Goal: Task Accomplishment & Management: Manage account settings

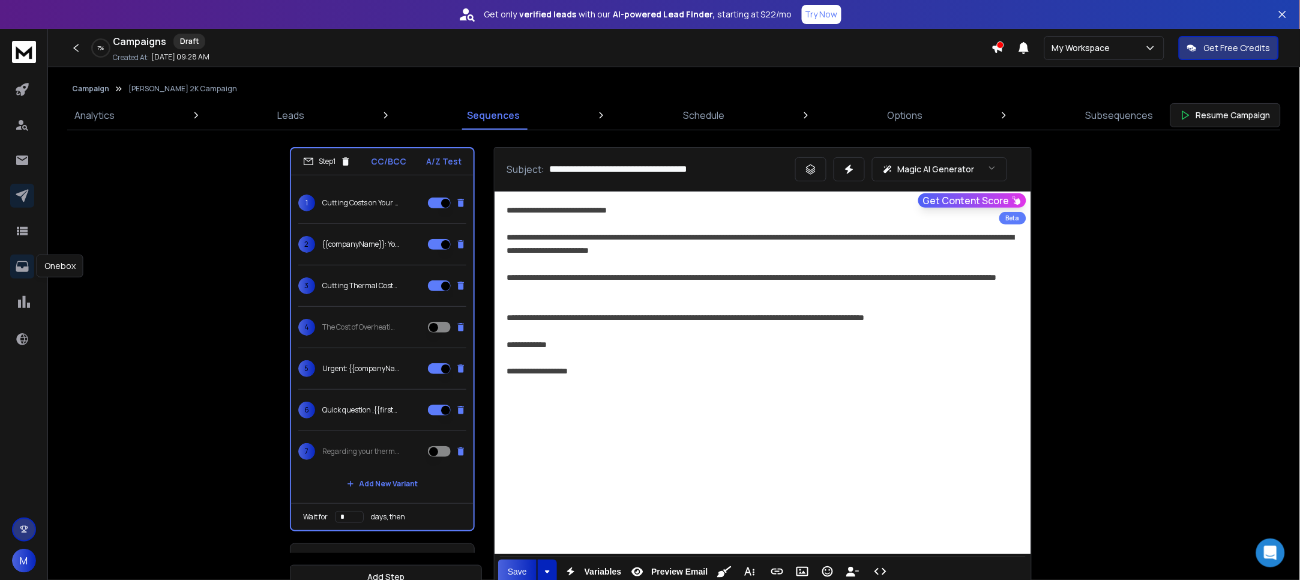
click at [20, 269] on icon at bounding box center [22, 266] width 13 height 11
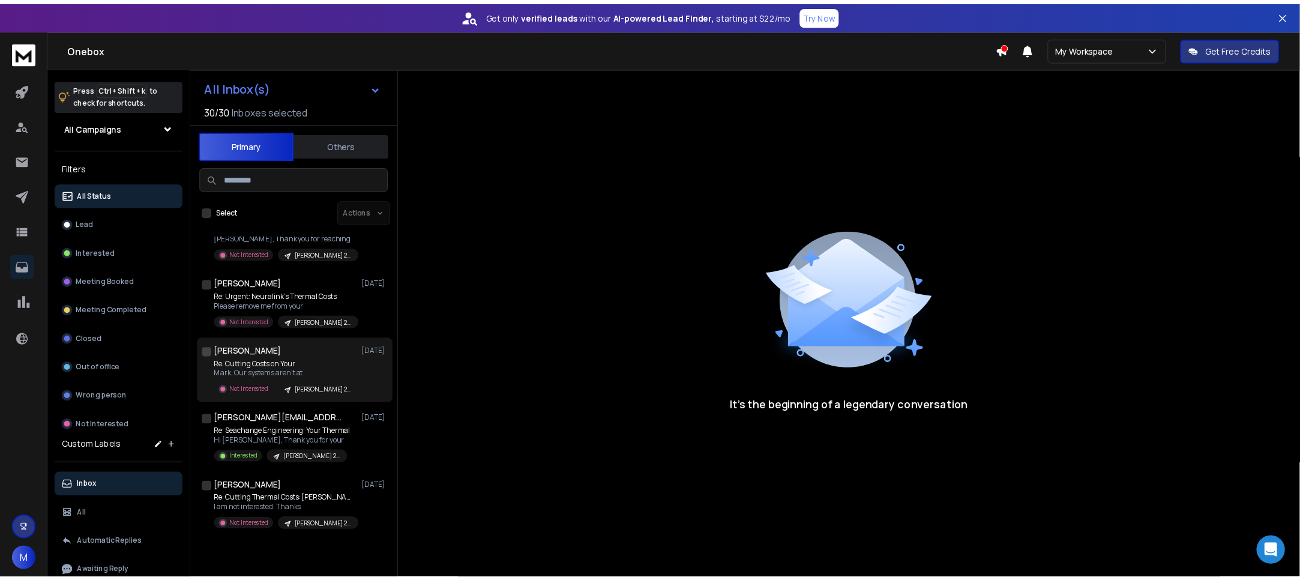
scroll to position [104, 0]
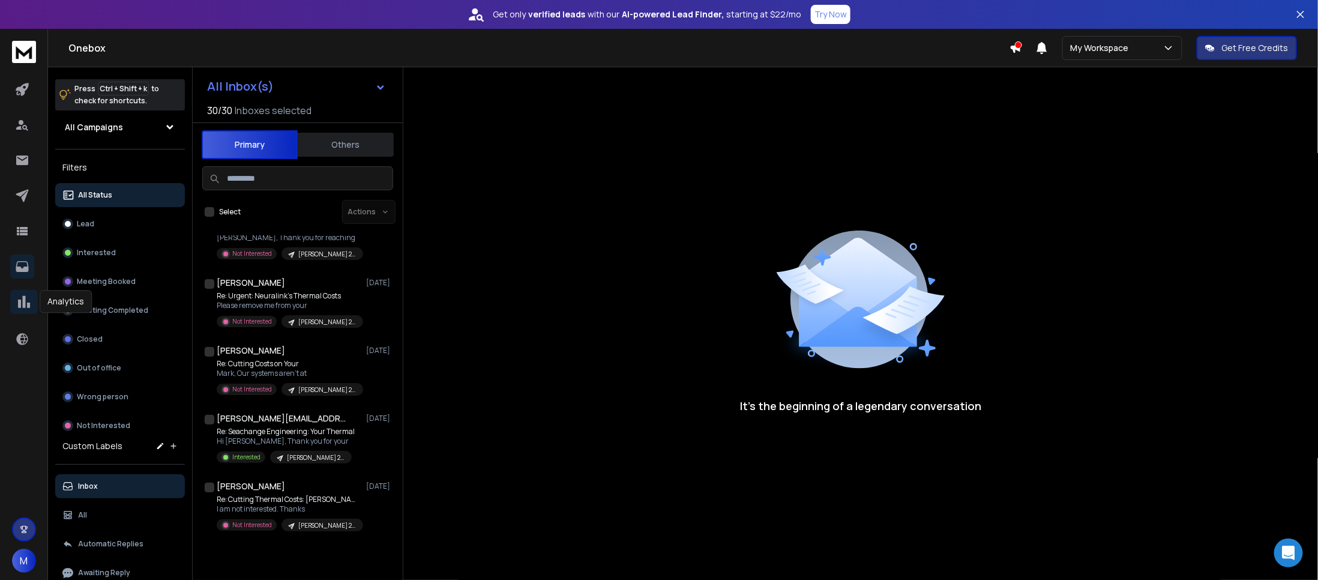
click at [20, 301] on icon at bounding box center [24, 302] width 12 height 12
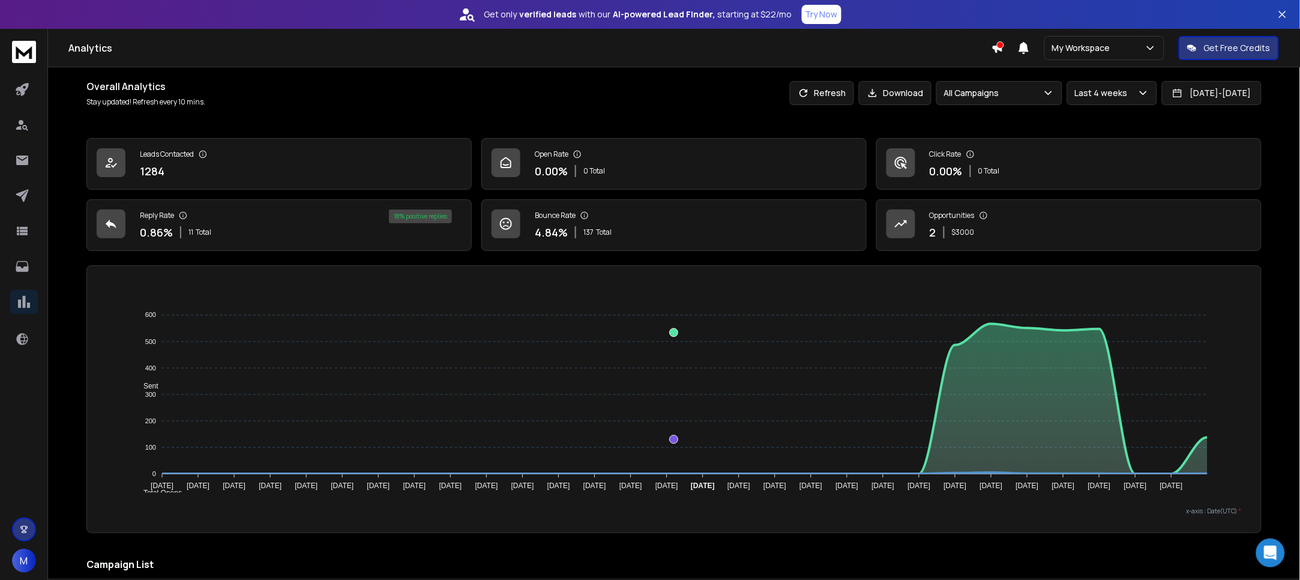
click at [262, 206] on link "Reply Rate 0.86 % 11 Total 18 % positive replies" at bounding box center [278, 225] width 385 height 52
click at [250, 164] on link "Leads Contacted 1284" at bounding box center [278, 164] width 385 height 52
click at [18, 266] on icon at bounding box center [22, 266] width 14 height 14
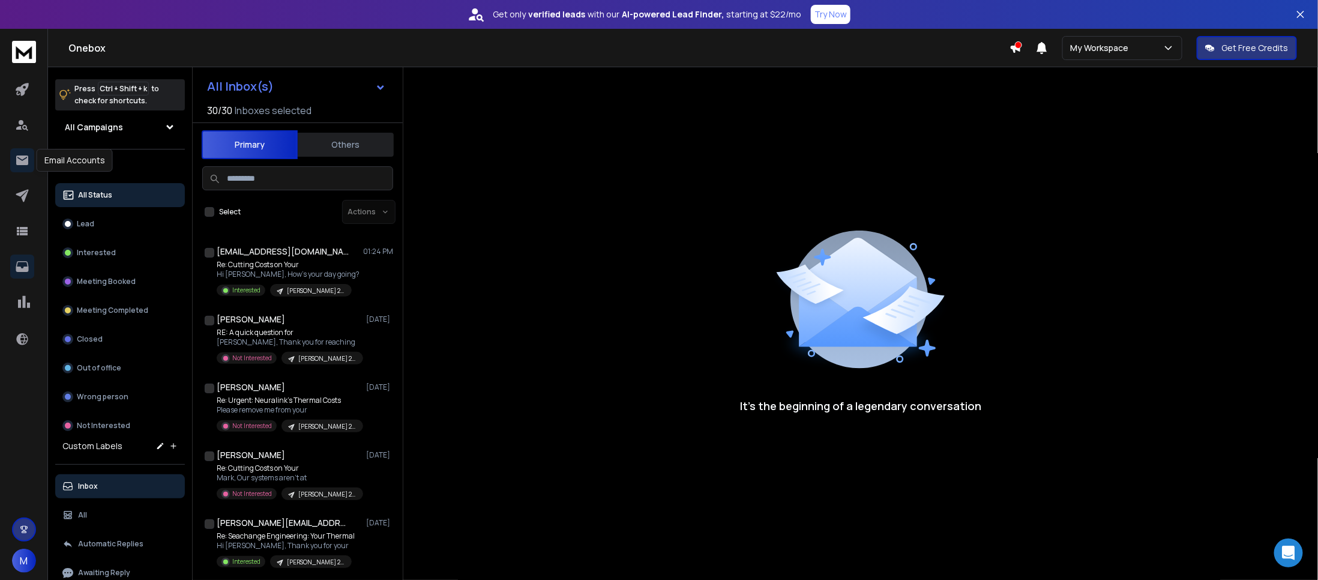
click at [13, 148] on link at bounding box center [22, 160] width 24 height 24
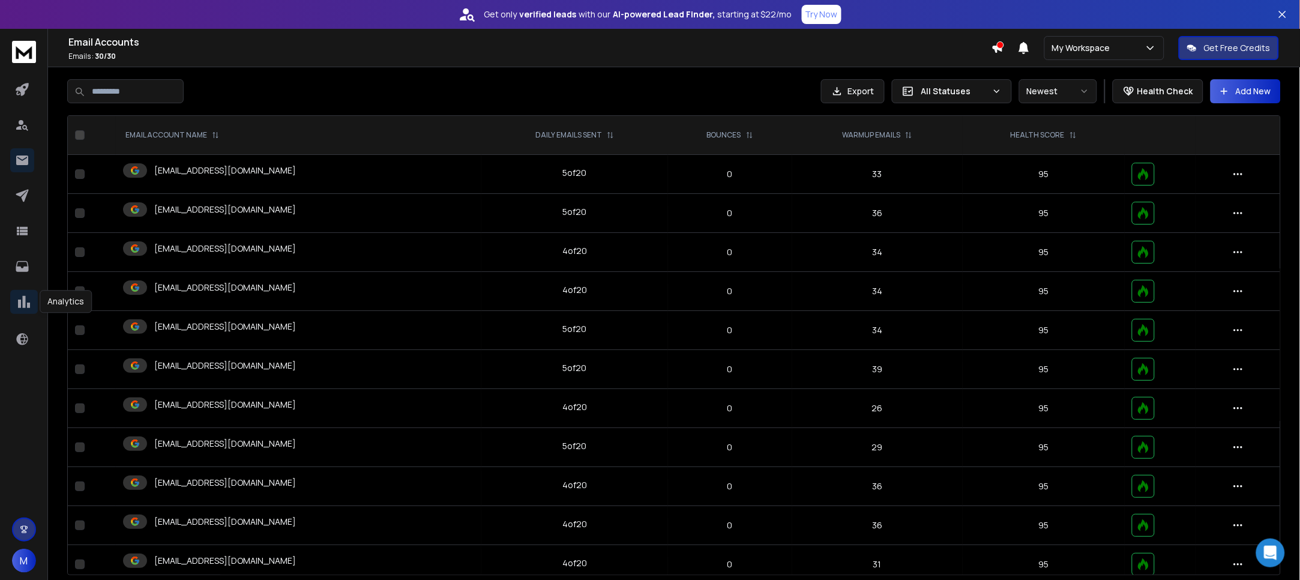
click at [17, 291] on link at bounding box center [24, 302] width 28 height 28
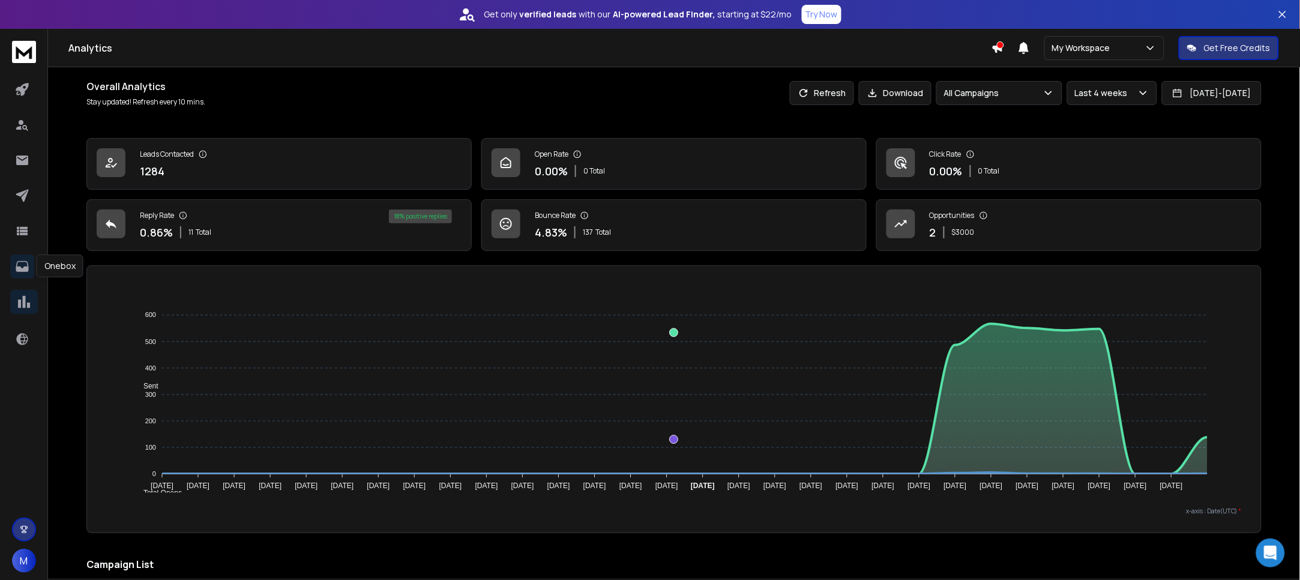
click at [25, 268] on icon at bounding box center [22, 266] width 13 height 11
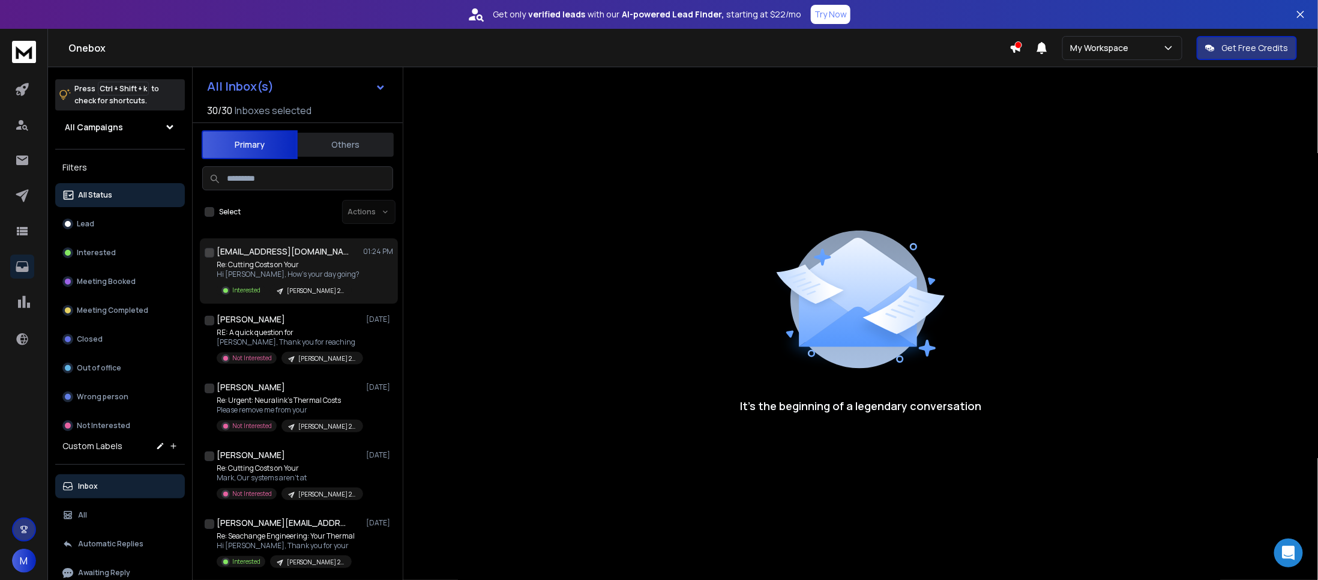
click at [333, 267] on p "Re: Cutting Costs on Your" at bounding box center [288, 265] width 143 height 10
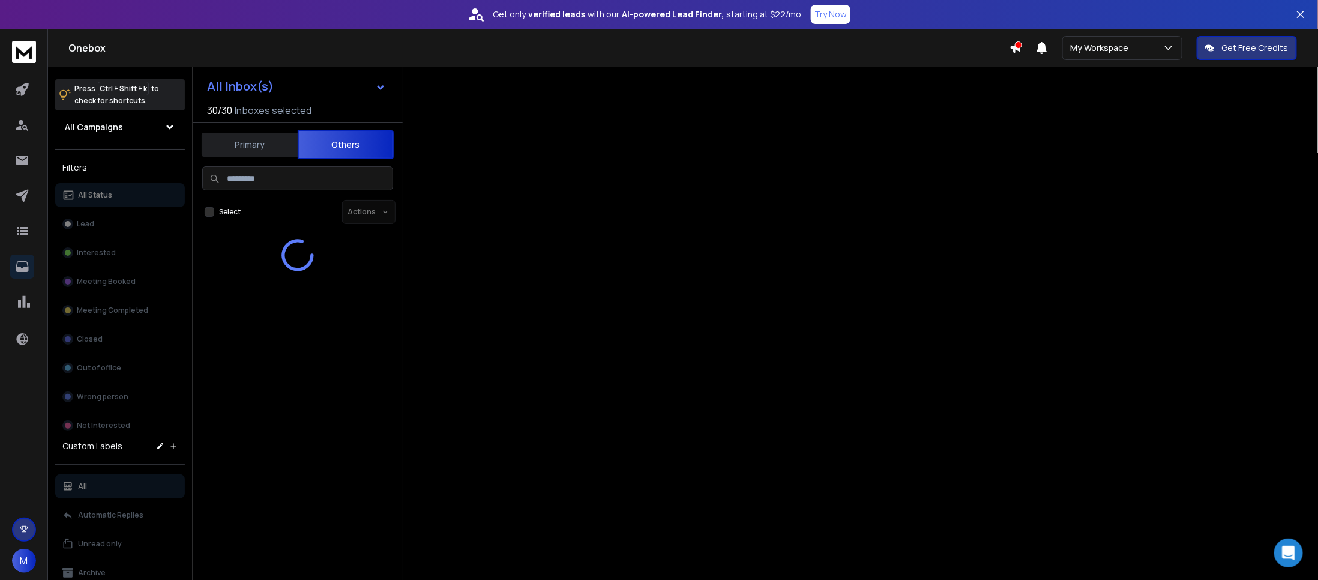
click at [351, 149] on button "Others" at bounding box center [346, 144] width 96 height 29
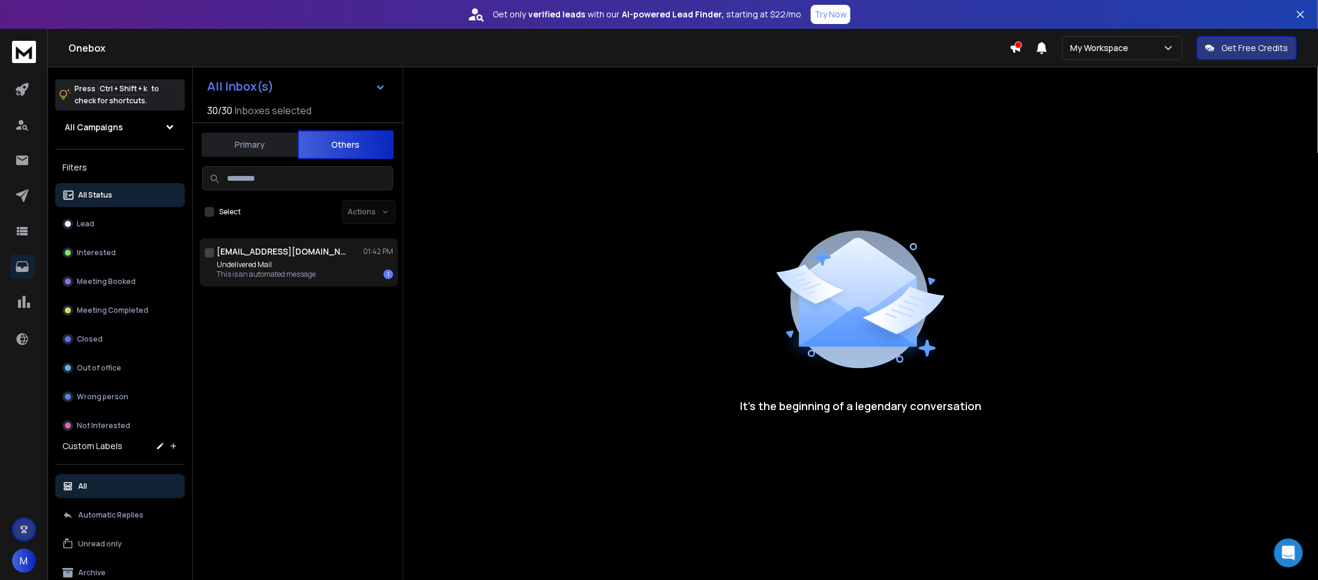
click at [333, 248] on h1 "[EMAIL_ADDRESS][DOMAIN_NAME]" at bounding box center [283, 252] width 132 height 12
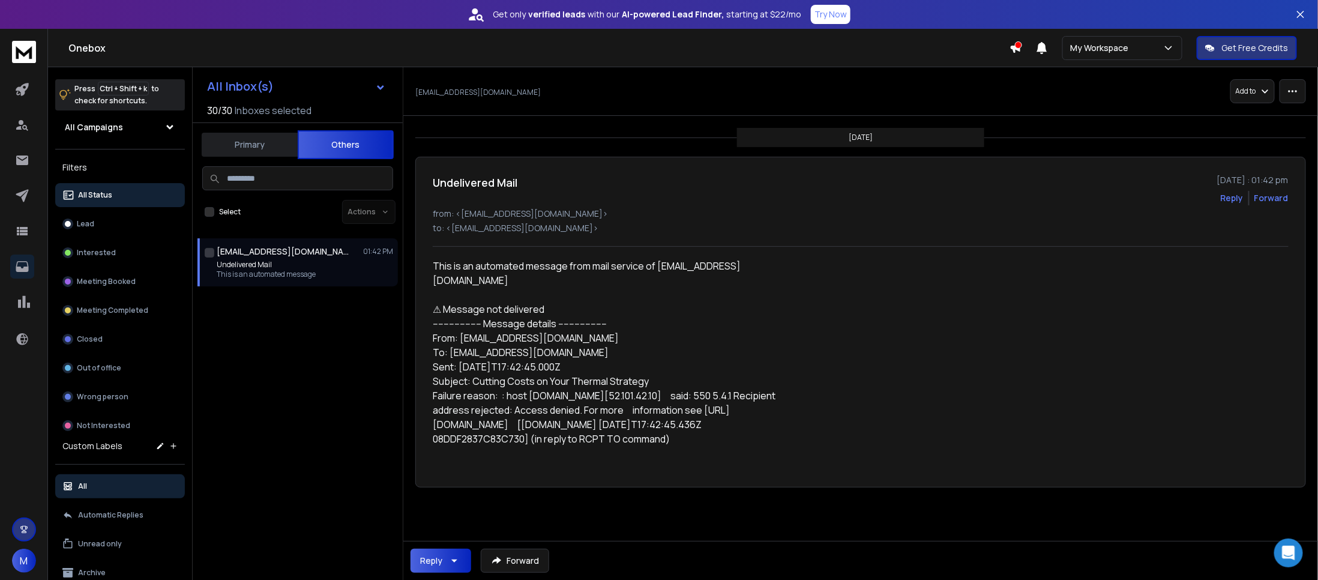
click at [241, 143] on button "Primary" at bounding box center [250, 144] width 96 height 26
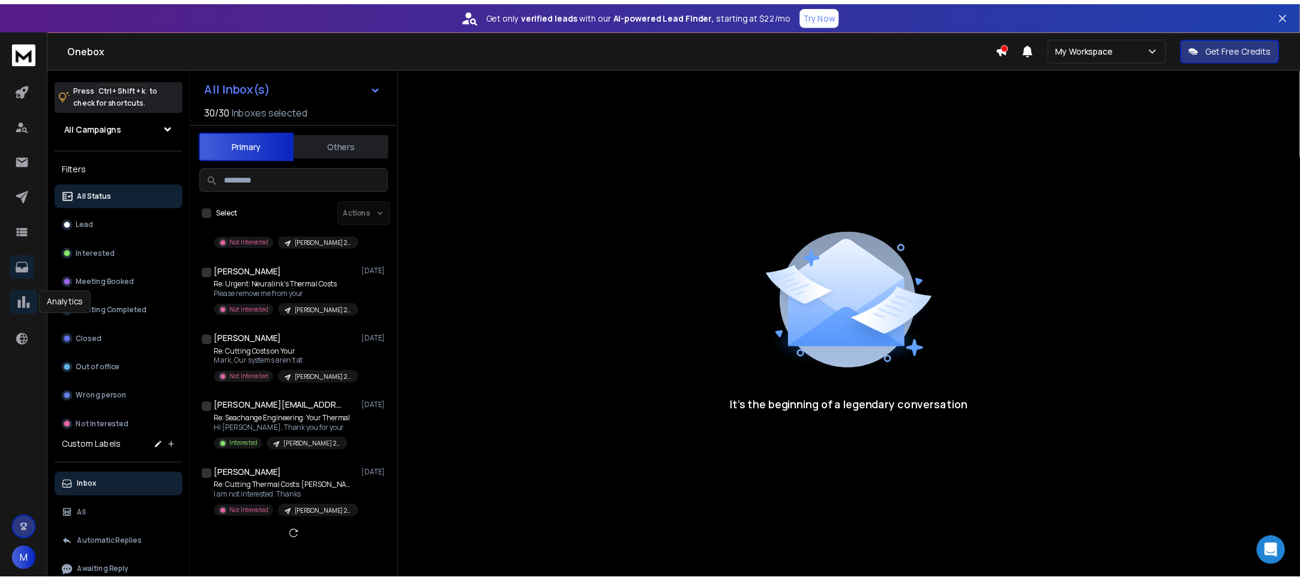
scroll to position [104, 0]
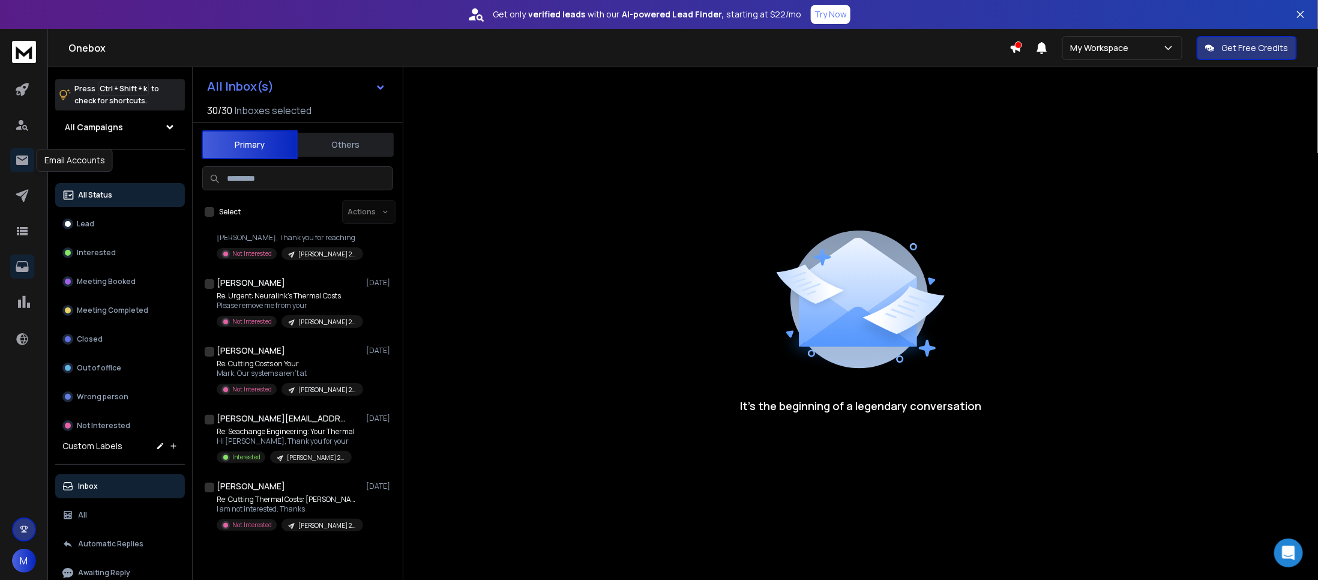
click at [32, 155] on link at bounding box center [22, 160] width 24 height 24
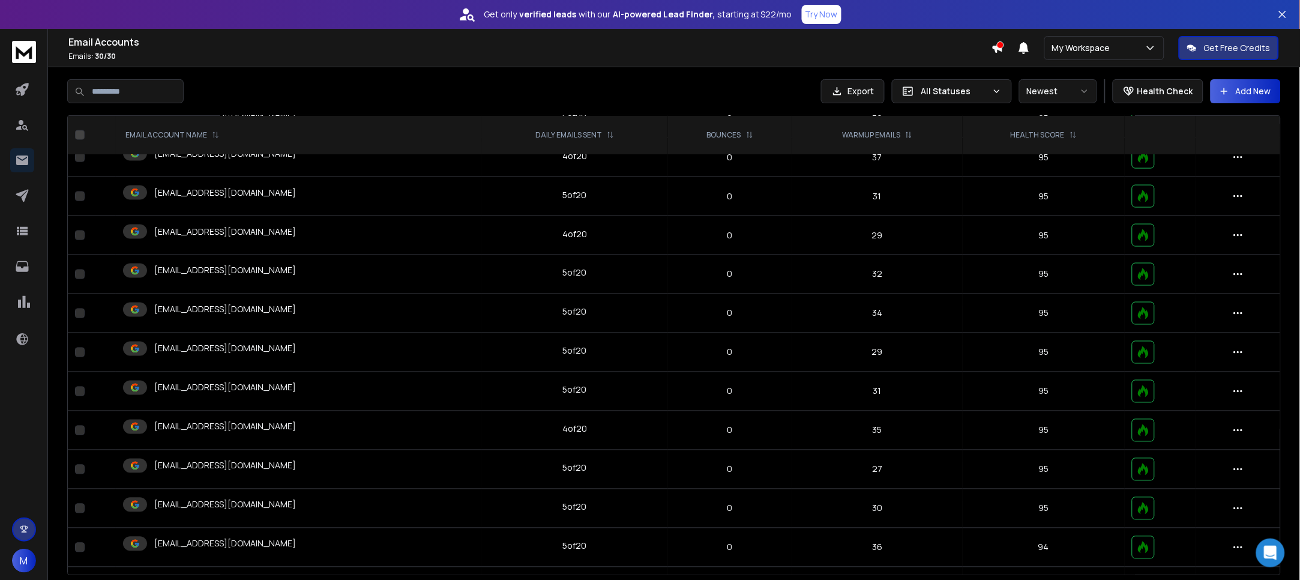
scroll to position [762, 0]
click at [31, 188] on link at bounding box center [22, 196] width 24 height 24
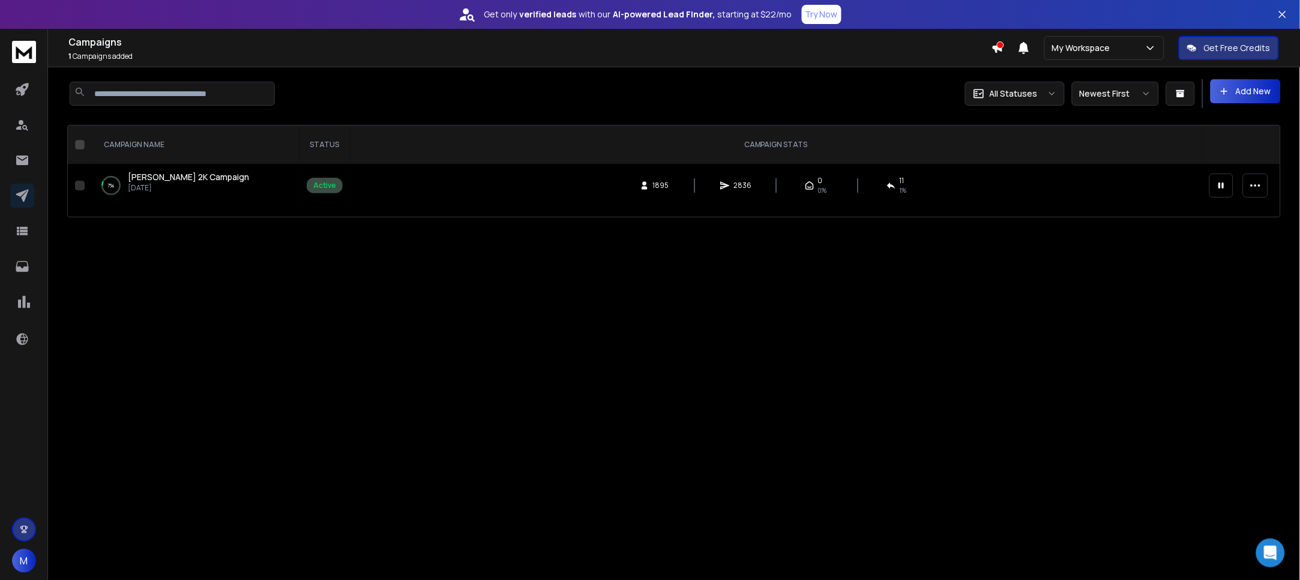
click at [172, 163] on th "CAMPAIGN NAME" at bounding box center [194, 144] width 210 height 38
click at [186, 175] on span "[PERSON_NAME] 2K Campaign" at bounding box center [188, 176] width 121 height 11
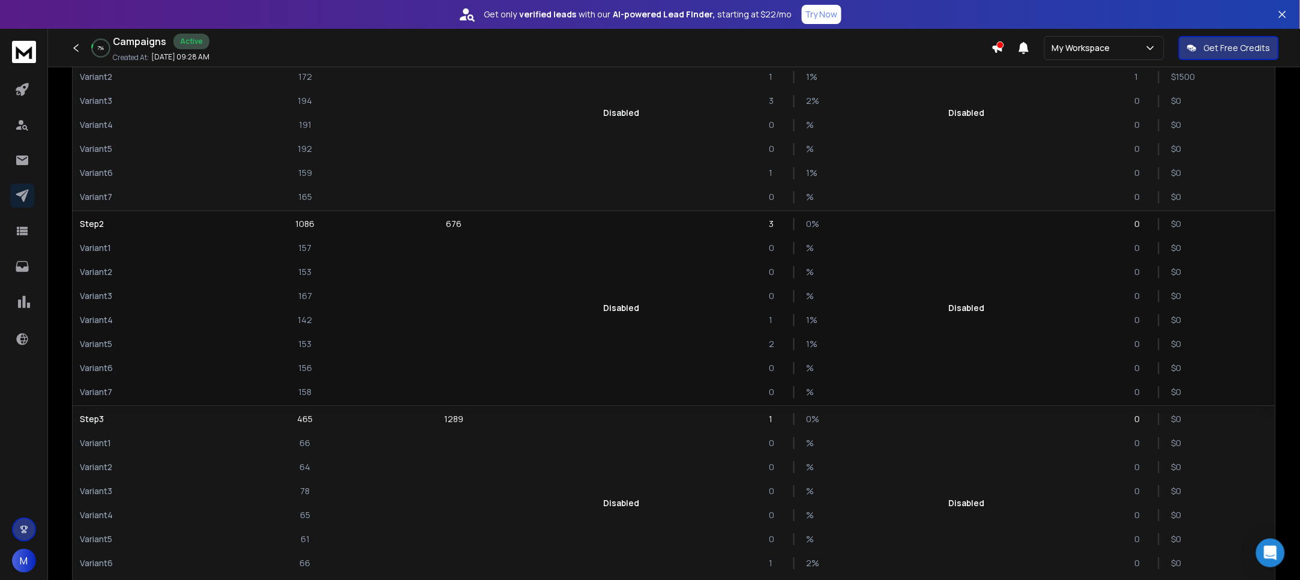
scroll to position [734, 0]
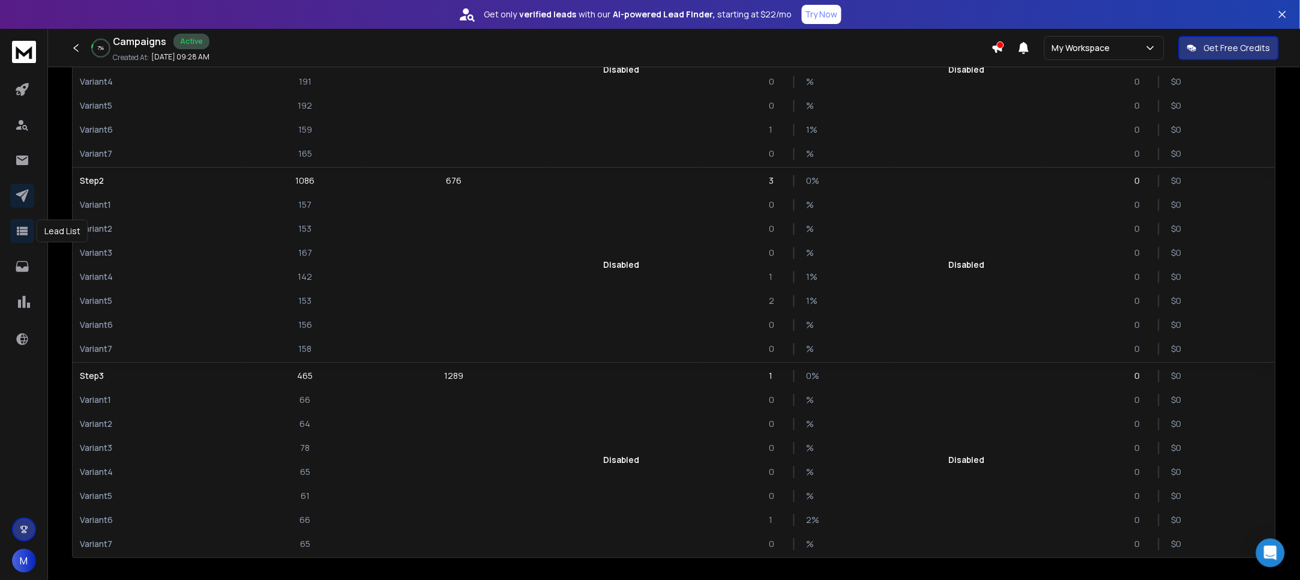
click at [21, 230] on icon at bounding box center [22, 231] width 11 height 8
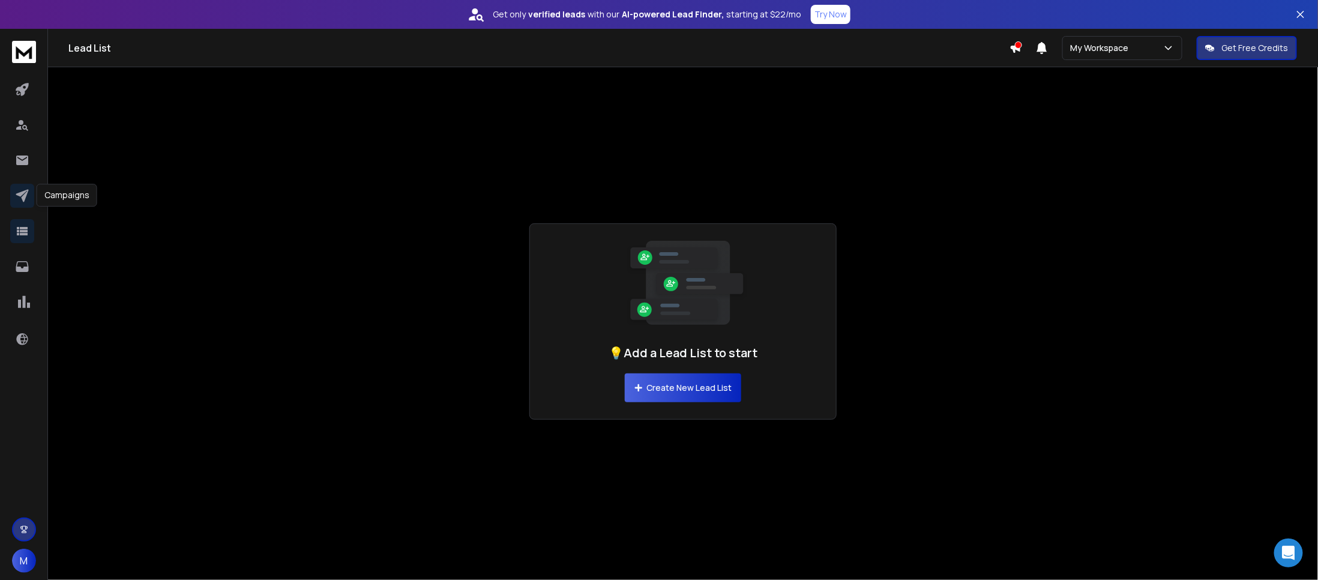
click at [28, 191] on icon at bounding box center [22, 195] width 14 height 14
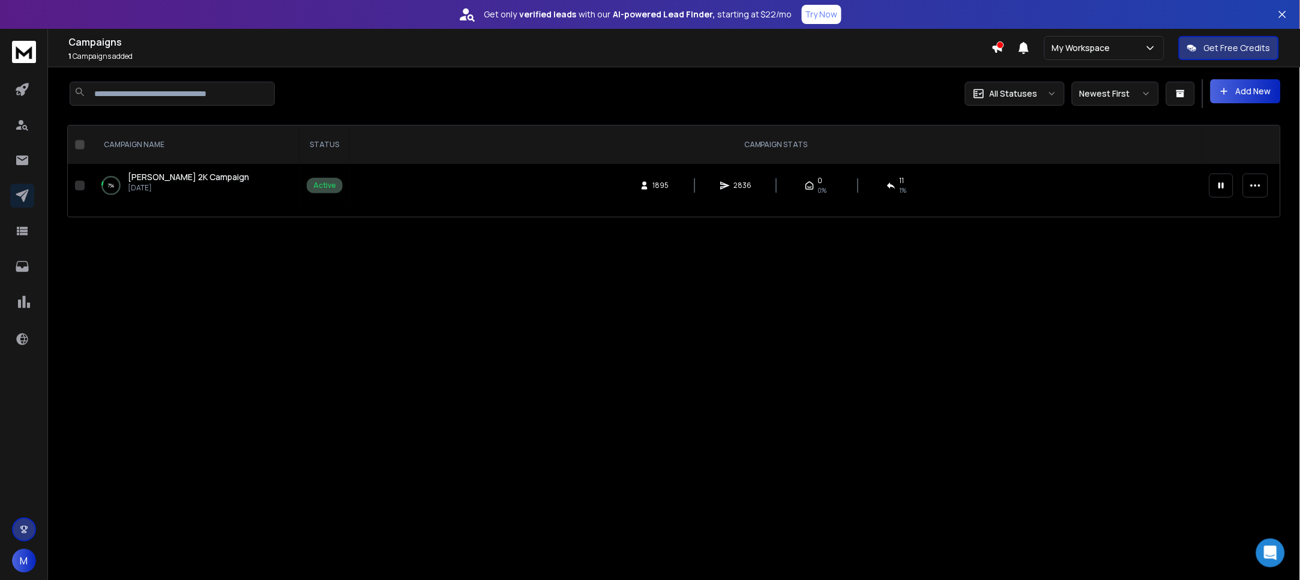
click at [190, 180] on span "[PERSON_NAME] 2K Campaign" at bounding box center [188, 176] width 121 height 11
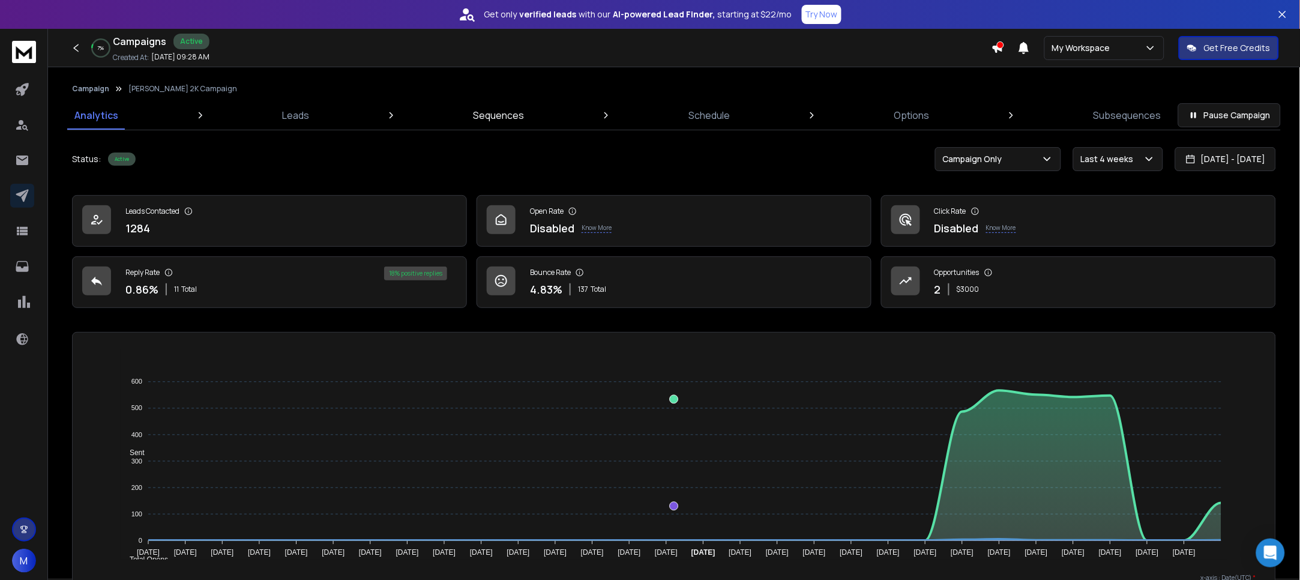
click at [480, 108] on p "Sequences" at bounding box center [499, 115] width 51 height 14
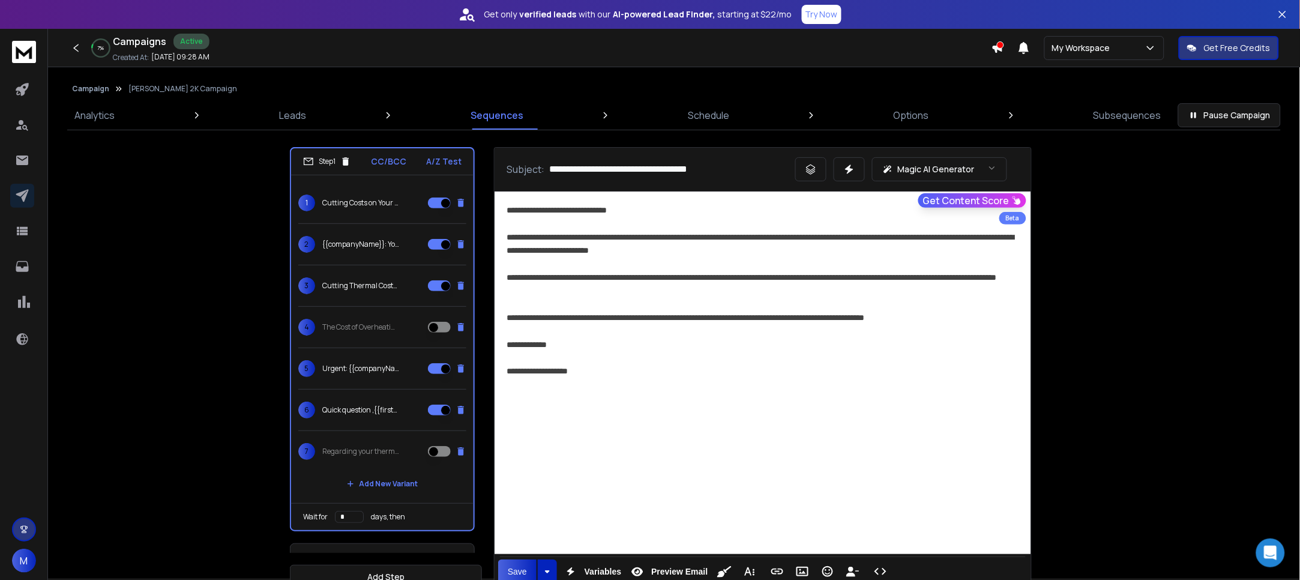
click at [376, 202] on p "Cutting Costs on Your Thermal Strategy" at bounding box center [360, 203] width 77 height 10
click at [360, 242] on p "{{companyName}}: Your Thermal Strategy is Killing Profit" at bounding box center [360, 245] width 77 height 10
click at [367, 277] on div "3 Cutting Thermal Costs: {{firstName}}" at bounding box center [348, 285] width 101 height 17
type input "**********"
click at [19, 304] on icon at bounding box center [24, 302] width 12 height 12
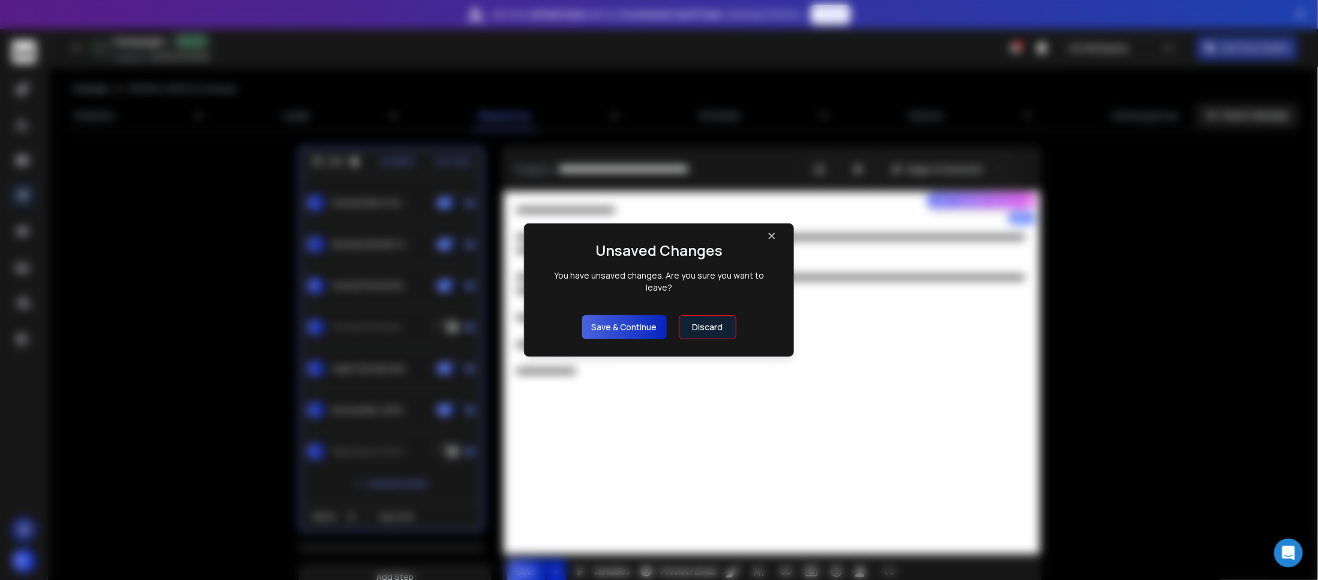
click at [702, 320] on button "Discard" at bounding box center [708, 327] width 58 height 24
